Goal: Navigation & Orientation: Find specific page/section

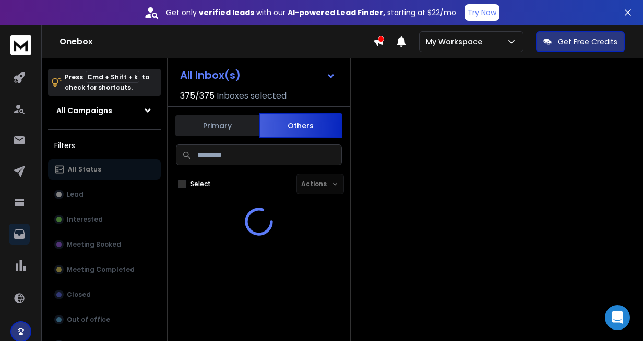
click at [291, 121] on button "Others" at bounding box center [301, 125] width 84 height 25
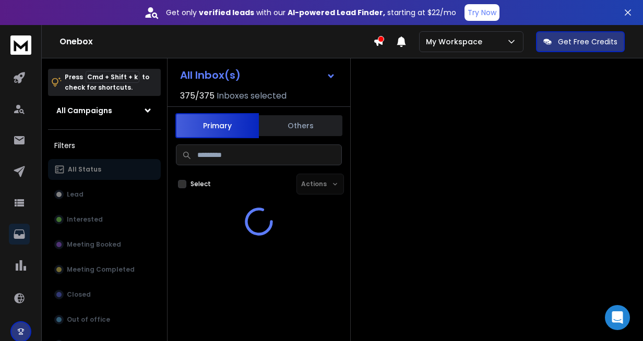
click at [231, 131] on button "Primary" at bounding box center [217, 125] width 84 height 25
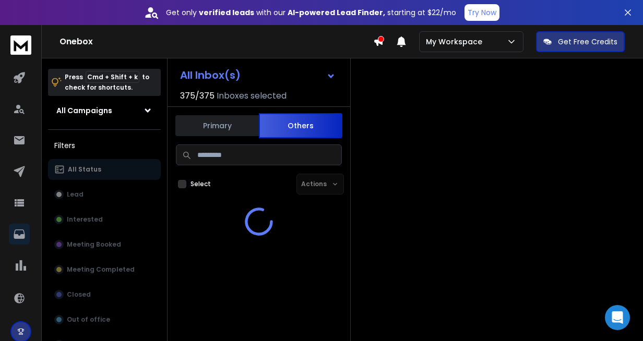
click at [298, 131] on button "Others" at bounding box center [301, 125] width 84 height 25
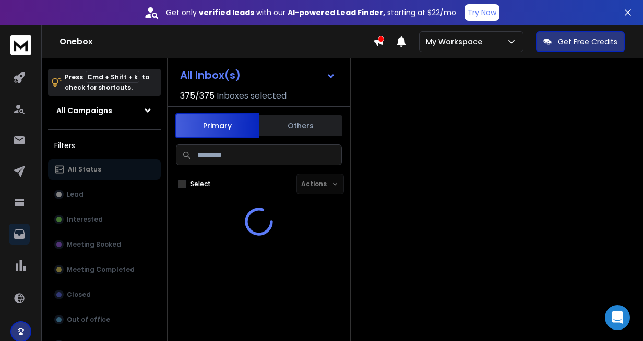
click at [235, 129] on button "Primary" at bounding box center [217, 125] width 84 height 25
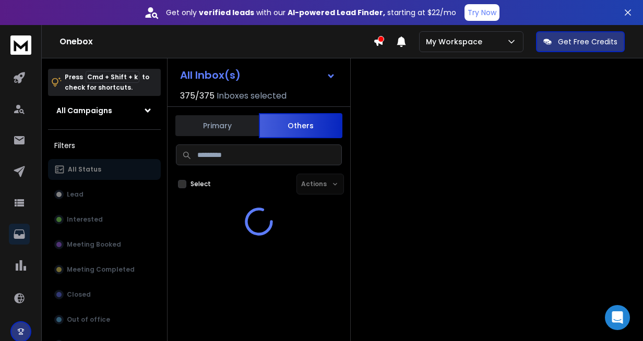
click at [287, 125] on button "Others" at bounding box center [301, 125] width 84 height 25
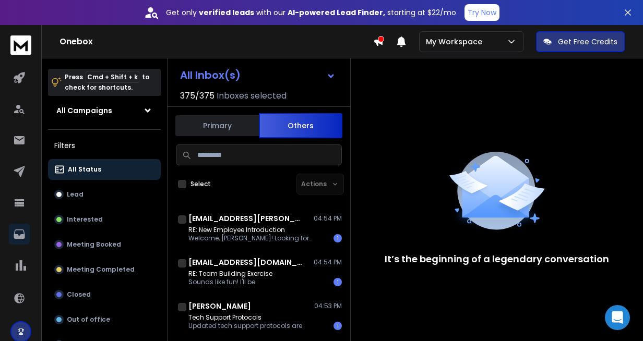
click at [221, 126] on button "Primary" at bounding box center [217, 125] width 84 height 23
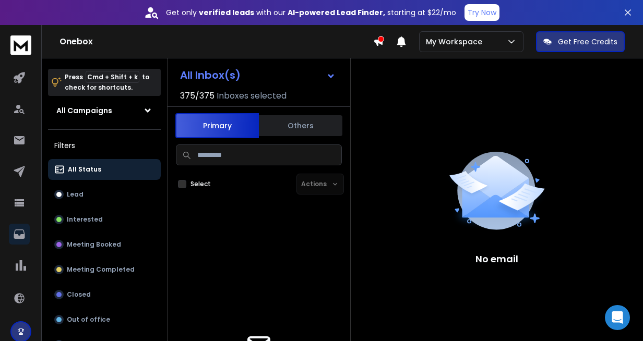
click at [285, 122] on button "Others" at bounding box center [301, 125] width 84 height 23
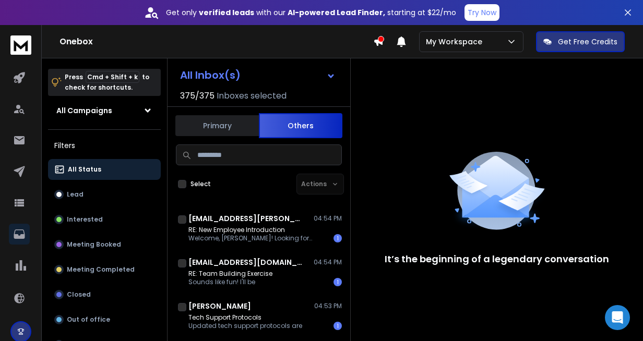
click at [214, 124] on button "Primary" at bounding box center [217, 125] width 84 height 23
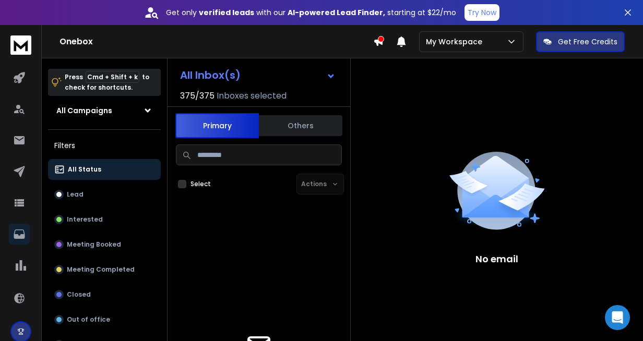
click at [286, 124] on button "Others" at bounding box center [301, 125] width 84 height 23
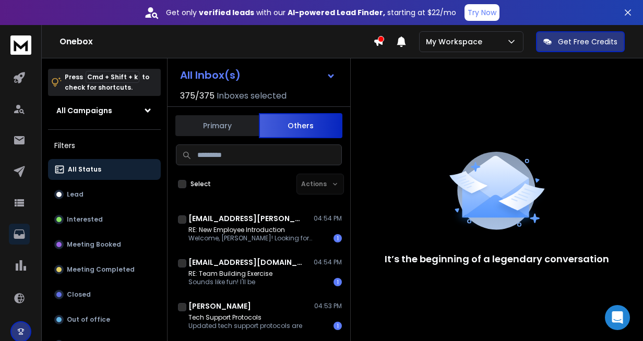
click at [217, 126] on button "Primary" at bounding box center [217, 125] width 84 height 23
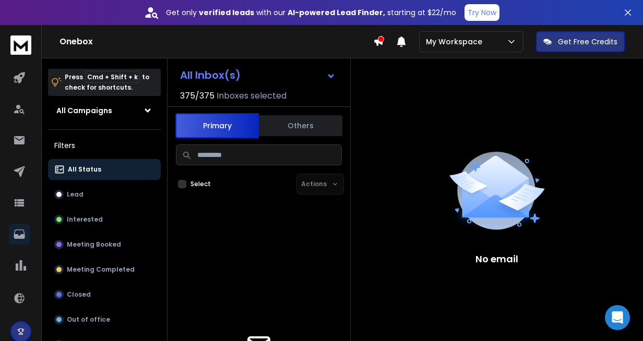
click at [287, 125] on button "Others" at bounding box center [301, 125] width 84 height 23
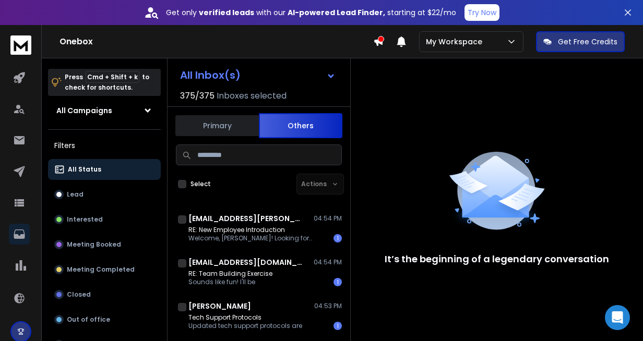
click at [218, 124] on button "Primary" at bounding box center [217, 125] width 84 height 23
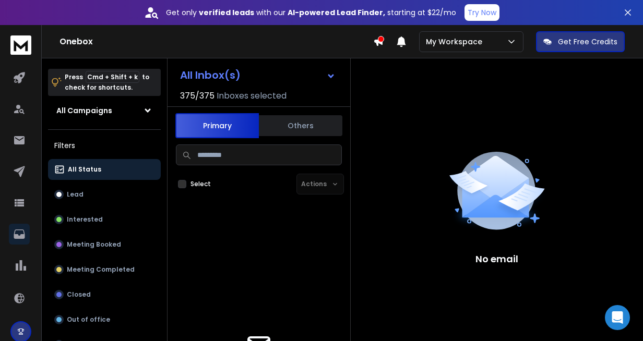
click at [274, 126] on button "Others" at bounding box center [301, 125] width 84 height 23
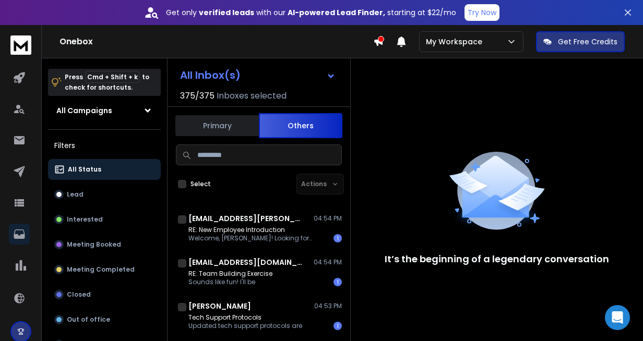
click at [220, 129] on button "Primary" at bounding box center [217, 125] width 84 height 23
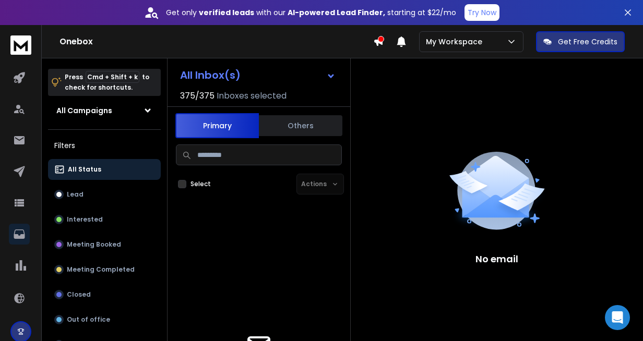
click at [275, 128] on button "Others" at bounding box center [301, 125] width 84 height 23
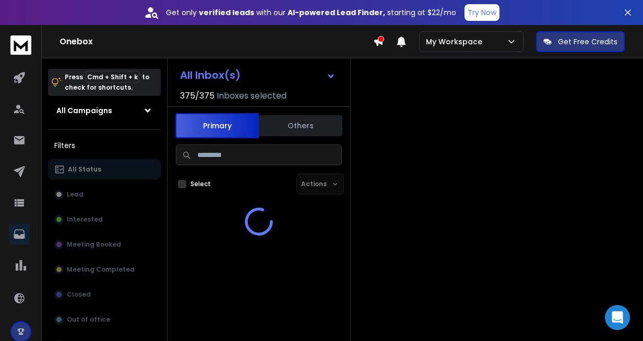
click at [216, 126] on button "Primary" at bounding box center [217, 125] width 84 height 25
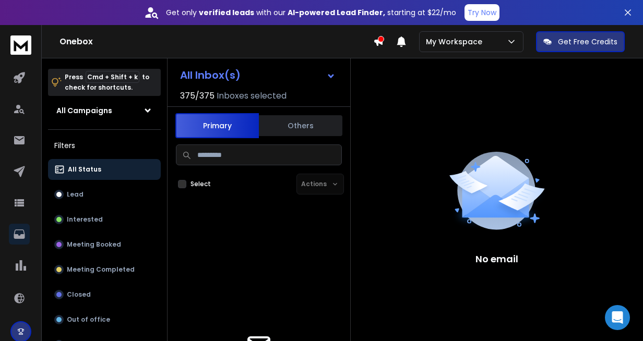
click at [280, 124] on button "Others" at bounding box center [301, 125] width 84 height 23
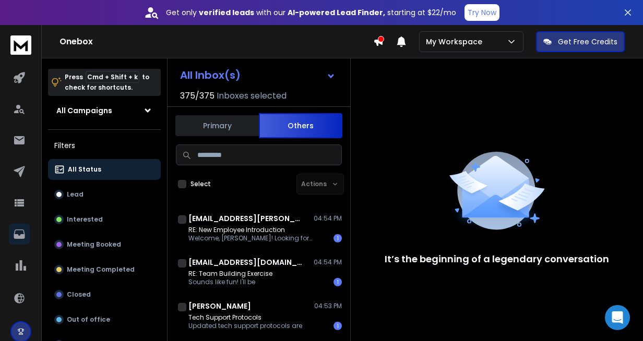
click at [225, 128] on button "Primary" at bounding box center [217, 125] width 84 height 23
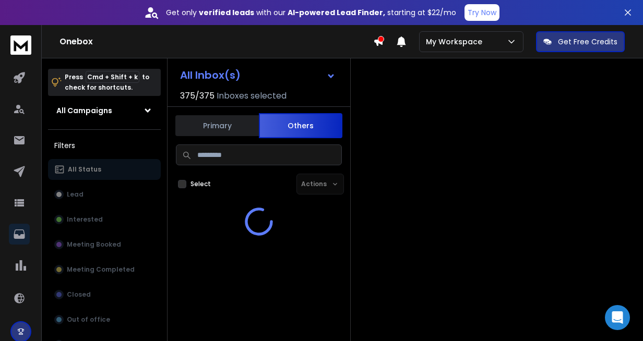
click at [290, 127] on button "Others" at bounding box center [301, 125] width 84 height 25
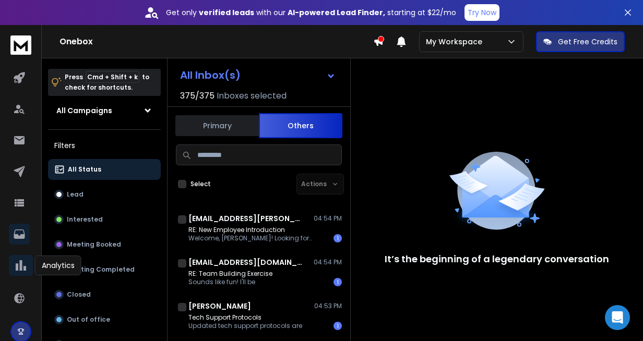
click at [23, 271] on icon at bounding box center [21, 266] width 16 height 16
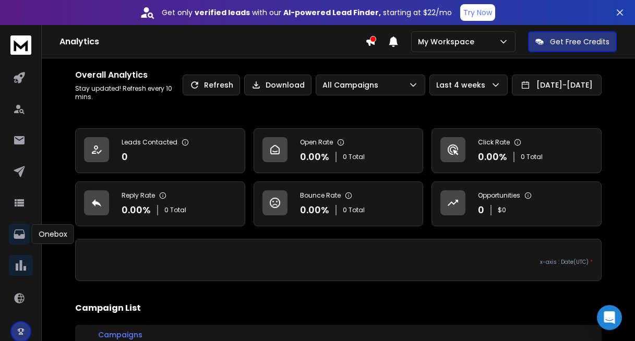
click at [20, 235] on icon at bounding box center [19, 234] width 11 height 9
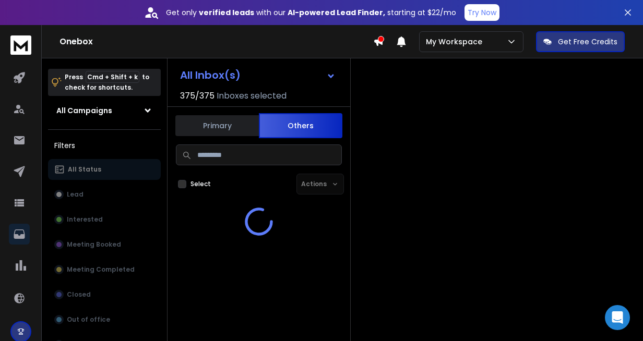
click at [323, 133] on button "Others" at bounding box center [301, 125] width 84 height 25
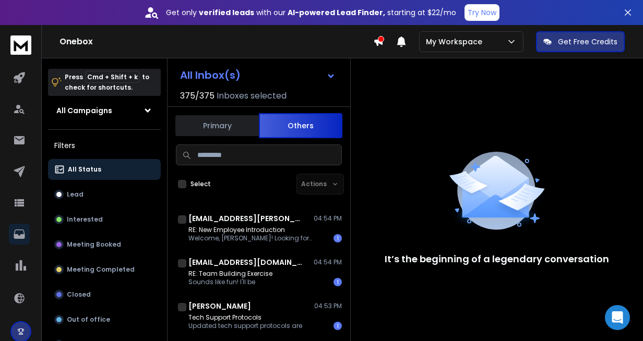
click at [297, 127] on button "Others" at bounding box center [301, 125] width 84 height 25
click at [225, 127] on button "Primary" at bounding box center [217, 125] width 84 height 23
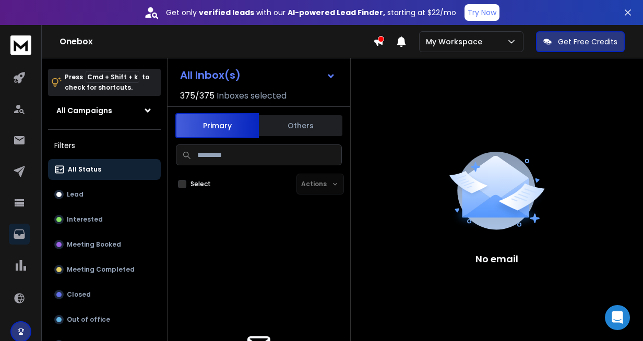
click at [289, 126] on button "Others" at bounding box center [301, 125] width 84 height 23
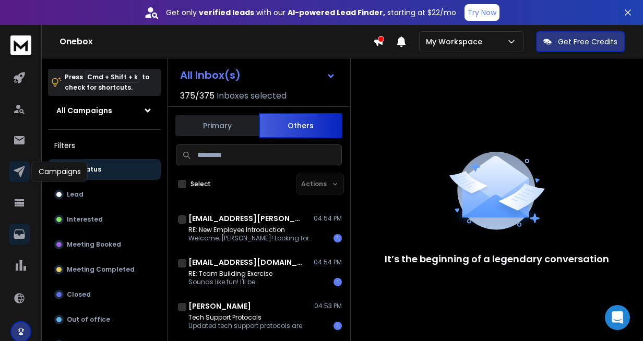
click at [20, 174] on icon at bounding box center [19, 171] width 11 height 11
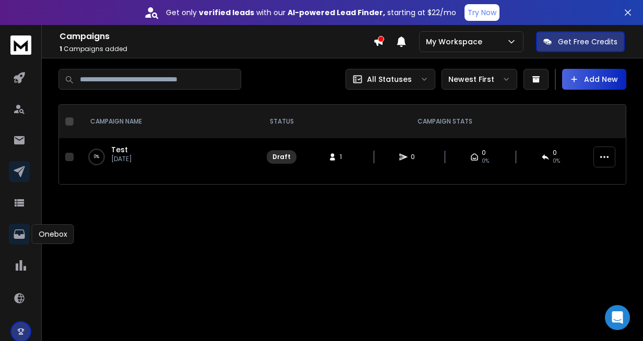
click at [19, 235] on icon at bounding box center [19, 234] width 11 height 9
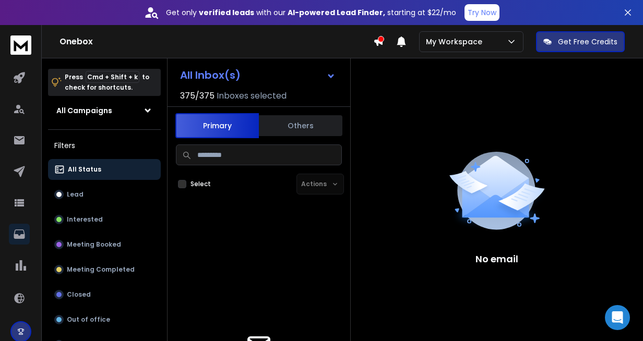
click at [280, 123] on button "Others" at bounding box center [301, 125] width 84 height 23
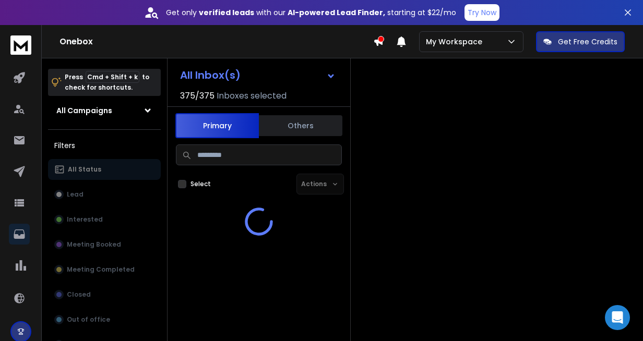
click at [206, 119] on button "Primary" at bounding box center [217, 125] width 84 height 25
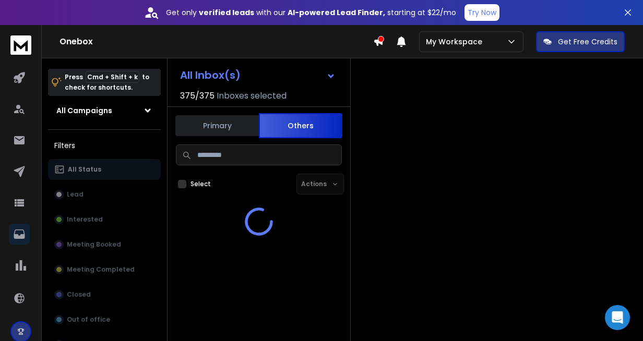
click at [279, 124] on button "Others" at bounding box center [301, 125] width 84 height 25
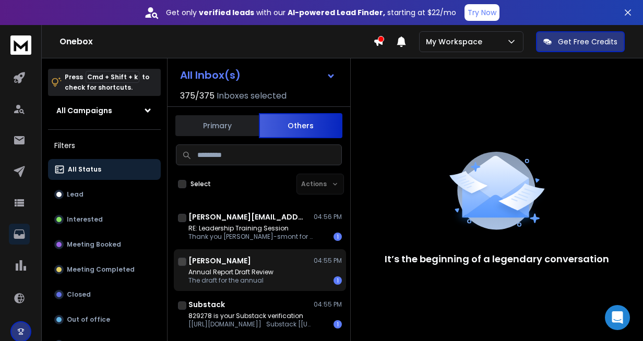
scroll to position [6, 0]
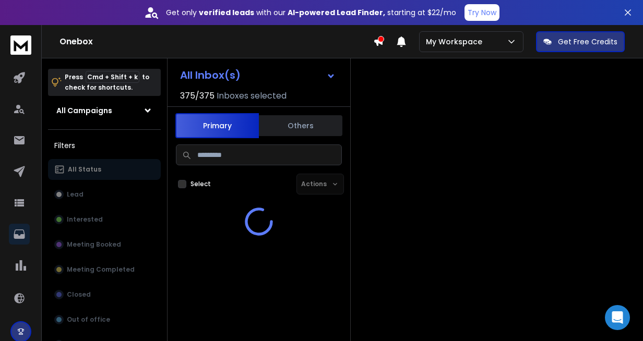
click at [225, 128] on button "Primary" at bounding box center [217, 125] width 84 height 25
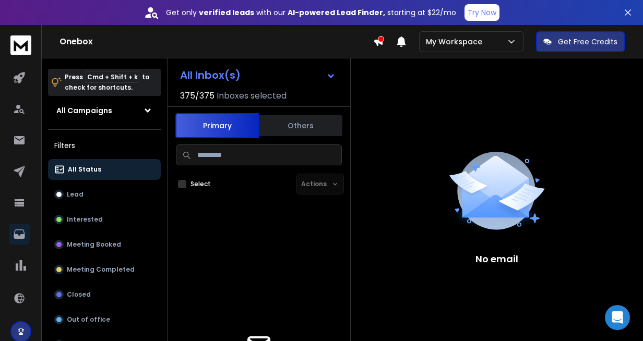
click at [297, 124] on button "Others" at bounding box center [301, 125] width 84 height 23
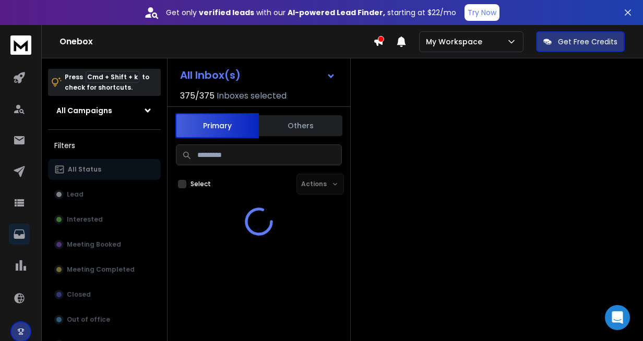
click at [238, 127] on button "Primary" at bounding box center [217, 125] width 84 height 25
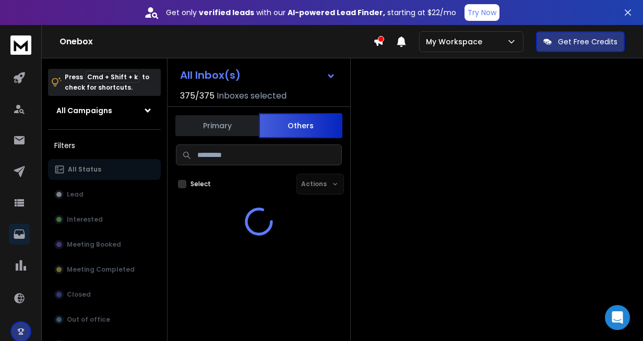
click at [299, 125] on button "Others" at bounding box center [301, 125] width 84 height 25
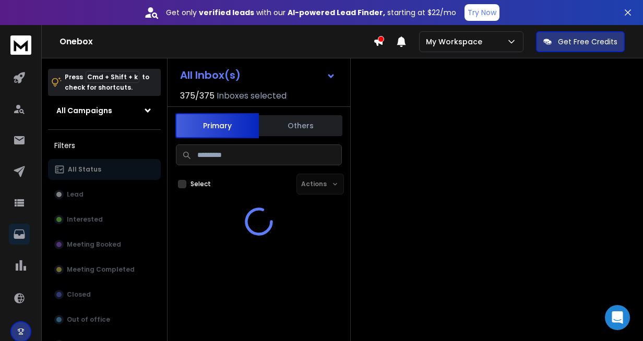
click at [202, 129] on button "Primary" at bounding box center [217, 125] width 84 height 25
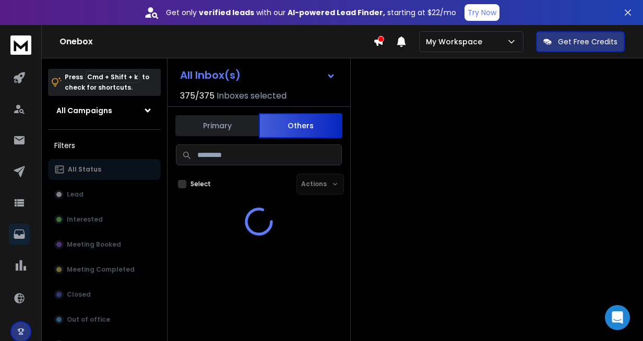
click at [289, 126] on button "Others" at bounding box center [301, 125] width 84 height 25
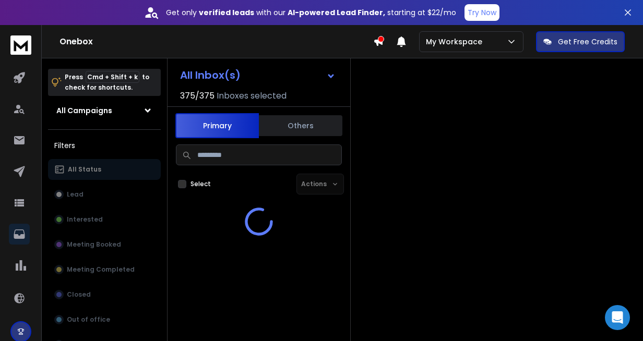
click at [204, 129] on button "Primary" at bounding box center [217, 125] width 84 height 25
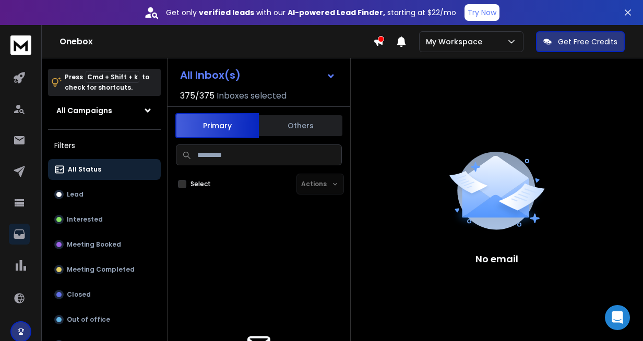
click at [292, 119] on button "Others" at bounding box center [301, 125] width 84 height 23
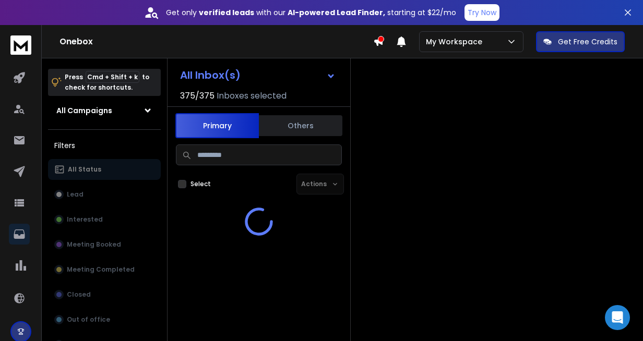
click at [211, 128] on button "Primary" at bounding box center [217, 125] width 84 height 25
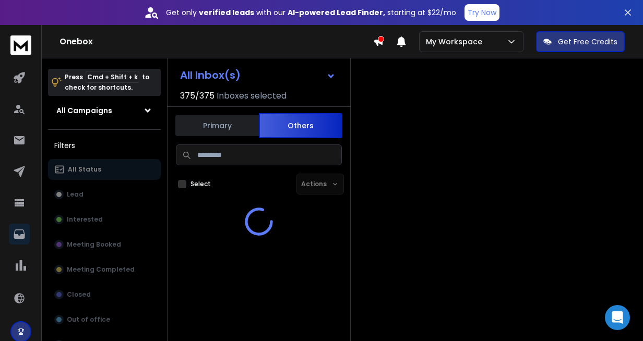
click at [276, 128] on button "Others" at bounding box center [301, 125] width 84 height 25
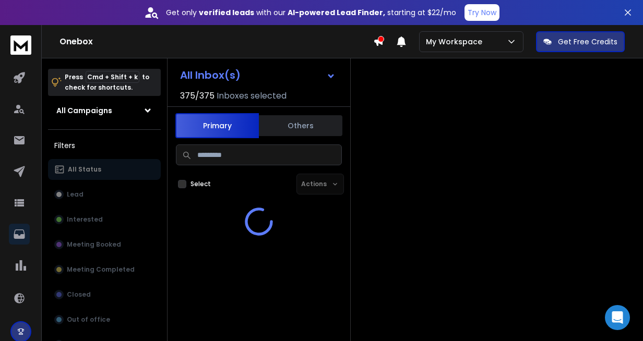
click at [214, 131] on button "Primary" at bounding box center [217, 125] width 84 height 25
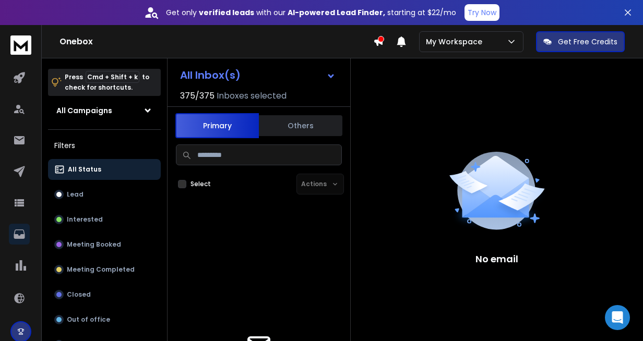
click at [274, 127] on button "Others" at bounding box center [301, 125] width 84 height 23
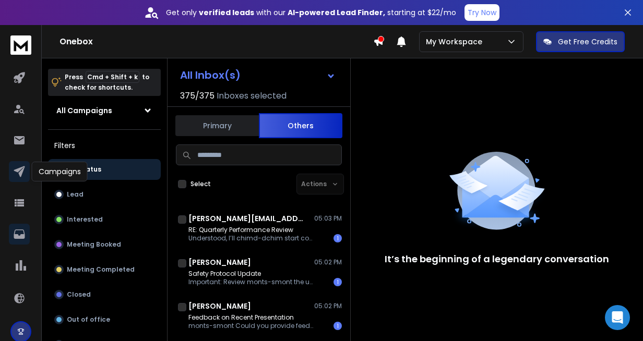
click at [17, 170] on icon at bounding box center [19, 171] width 11 height 11
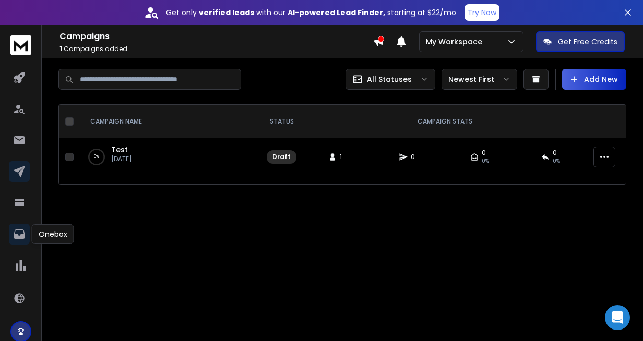
click at [20, 231] on icon at bounding box center [19, 234] width 13 height 13
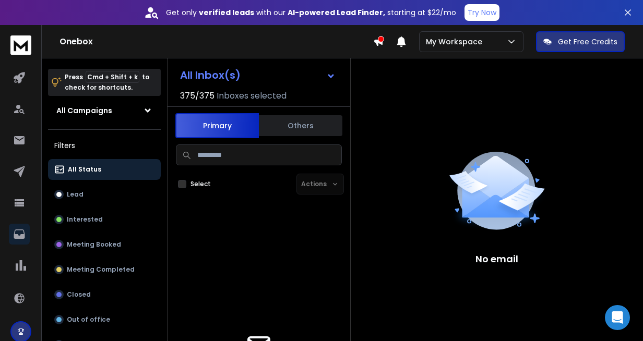
click at [306, 128] on button "Others" at bounding box center [301, 125] width 84 height 23
